Goal: Information Seeking & Learning: Check status

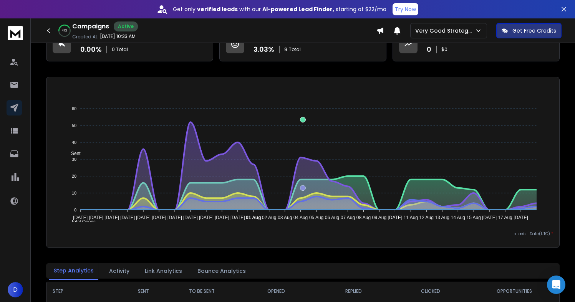
scroll to position [143, 0]
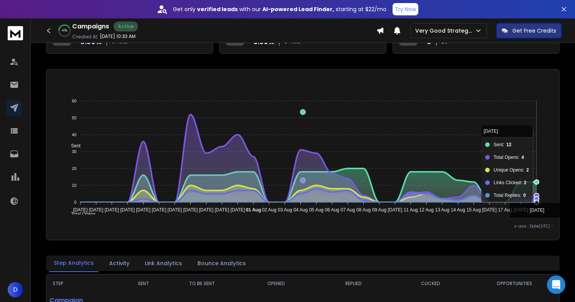
click at [533, 193] on foreignobject "Sent Total Opens Unique Opens Links Clicked Total Replies" at bounding box center [303, 147] width 476 height 135
click at [534, 101] on foreignobject "Sent Total Opens Unique Opens Links Clicked Total Replies" at bounding box center [303, 147] width 476 height 135
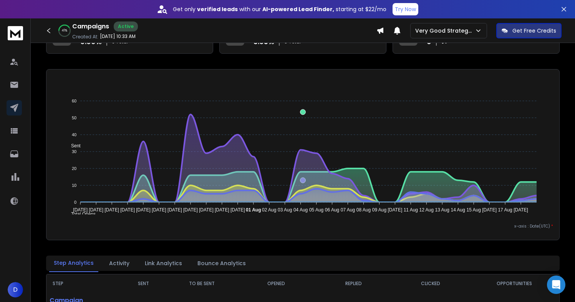
click at [561, 12] on icon at bounding box center [564, 9] width 7 height 7
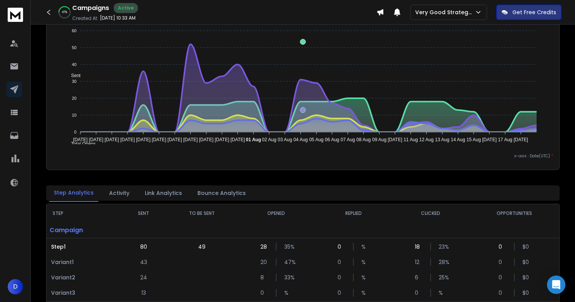
scroll to position [199, 0]
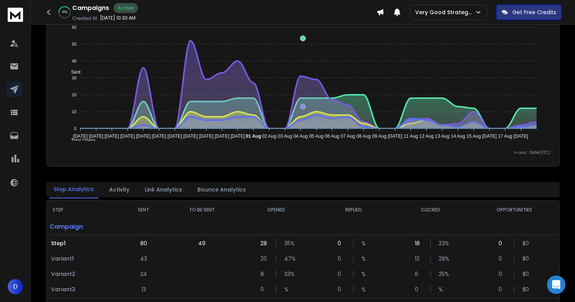
click at [119, 191] on button "Activity" at bounding box center [120, 189] width 30 height 17
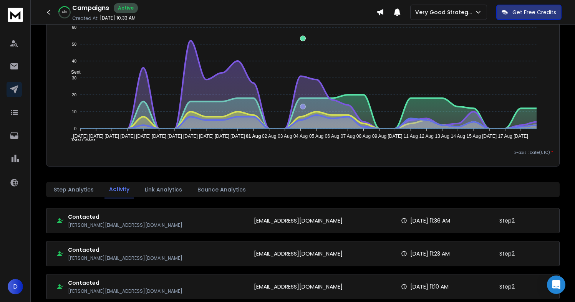
click at [165, 190] on button "Link Analytics" at bounding box center [163, 189] width 47 height 17
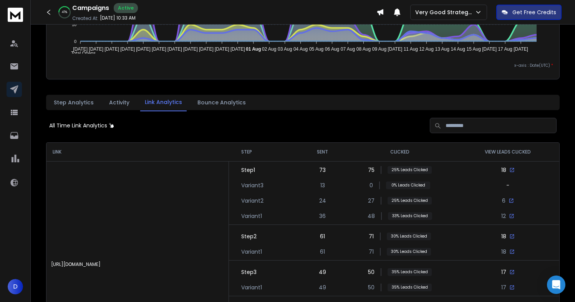
scroll to position [0, 0]
